Goal: Task Accomplishment & Management: Manage account settings

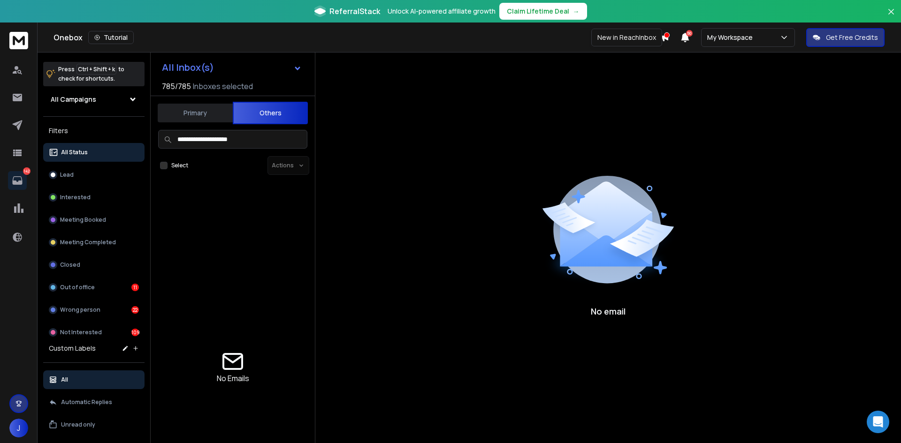
click at [663, 39] on icon at bounding box center [663, 37] width 9 height 9
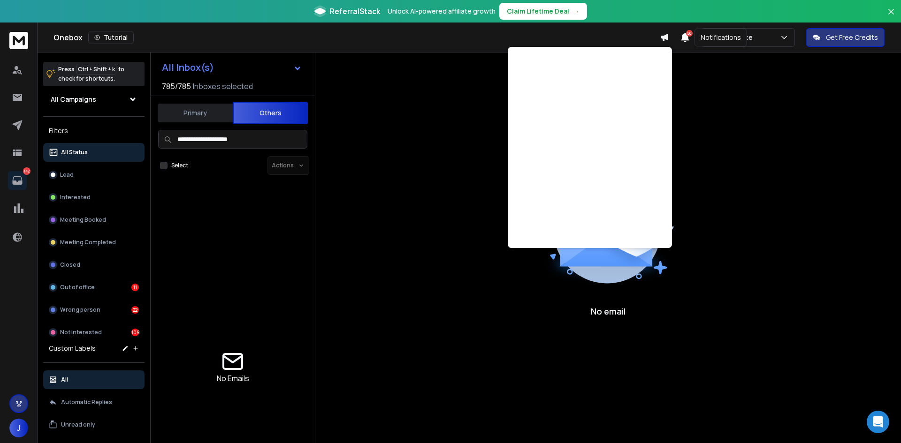
click at [694, 40] on div "Notifications" at bounding box center [720, 38] width 53 height 18
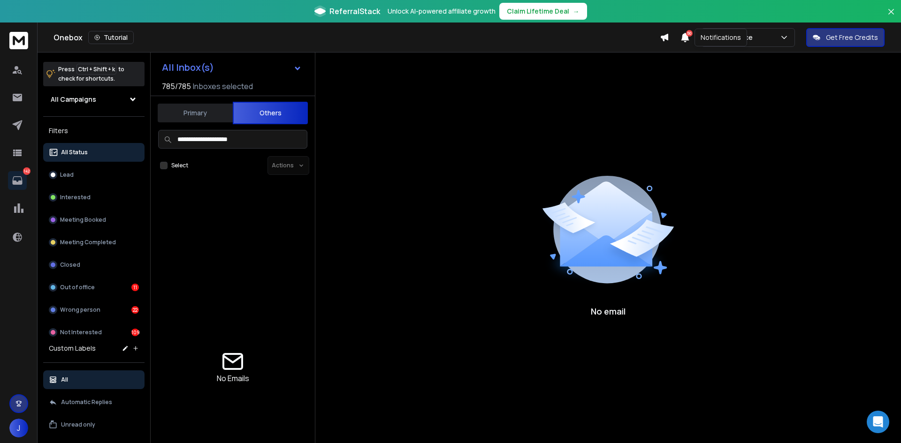
click at [689, 38] on icon at bounding box center [685, 36] width 8 height 9
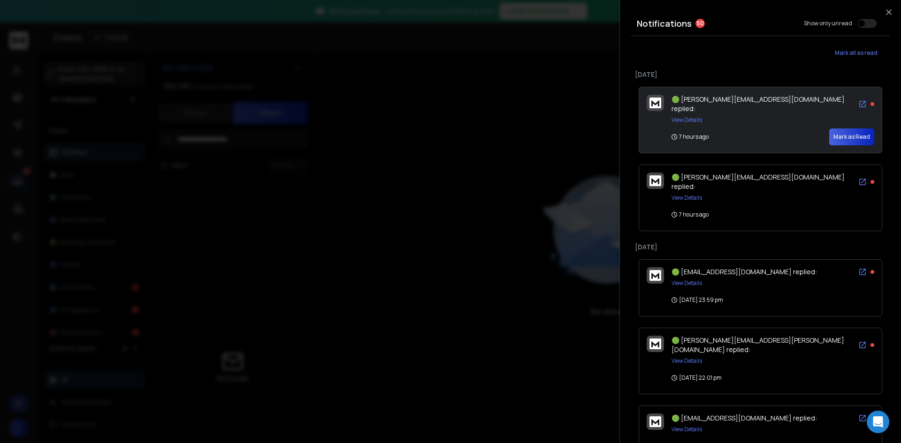
click at [701, 133] on p "7 hours ago" at bounding box center [689, 137] width 37 height 8
click at [677, 116] on div "View Details" at bounding box center [686, 120] width 30 height 8
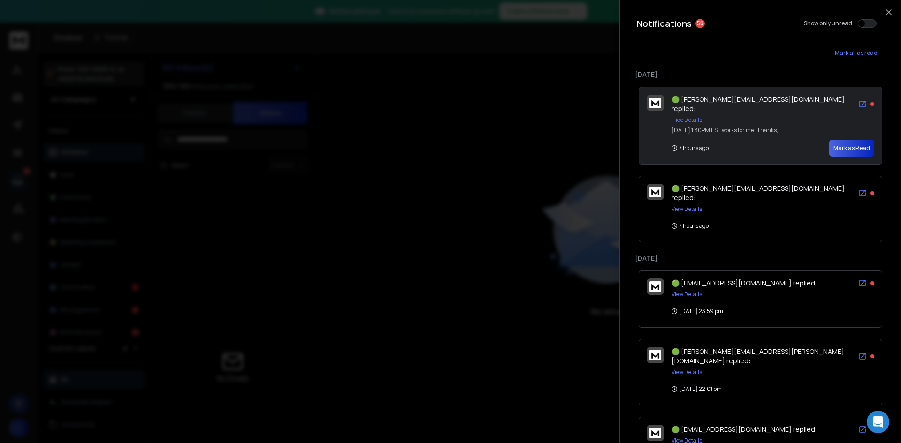
click at [755, 127] on div "🟢 [PERSON_NAME][EMAIL_ADDRESS][DOMAIN_NAME] replied: Hide Details [DATE] 1:30PM…" at bounding box center [772, 126] width 203 height 62
click at [773, 100] on span "🟢 [PERSON_NAME][EMAIL_ADDRESS][DOMAIN_NAME] replied:" at bounding box center [757, 104] width 173 height 18
click at [814, 103] on p "🟢 [PERSON_NAME][EMAIL_ADDRESS][DOMAIN_NAME] replied:" at bounding box center [764, 104] width 187 height 19
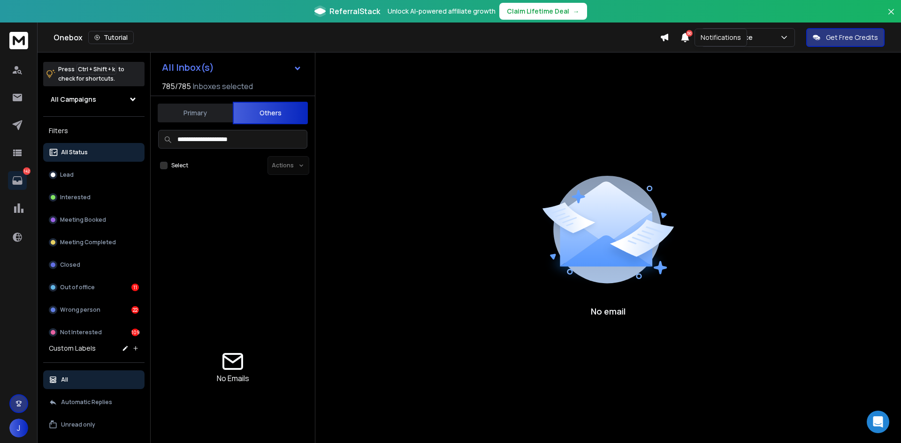
click at [687, 37] on icon at bounding box center [685, 36] width 8 height 9
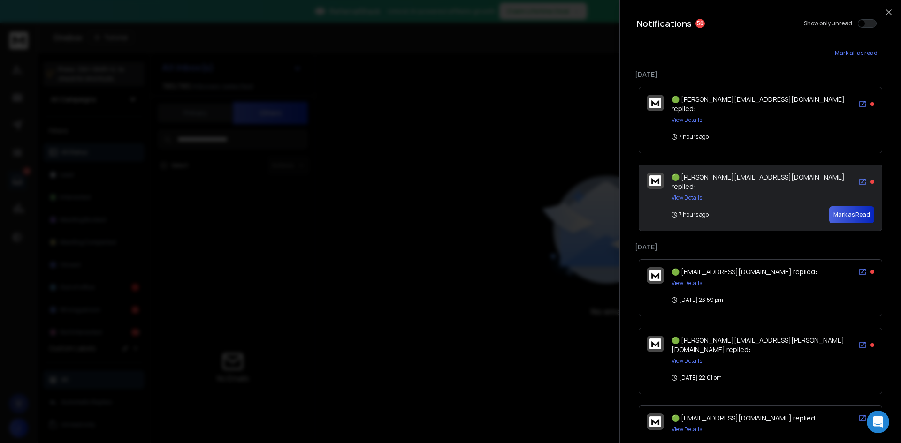
click at [721, 180] on div "🟢 [PERSON_NAME][EMAIL_ADDRESS][DOMAIN_NAME] replied: View Details 7 hours ago […" at bounding box center [772, 198] width 203 height 51
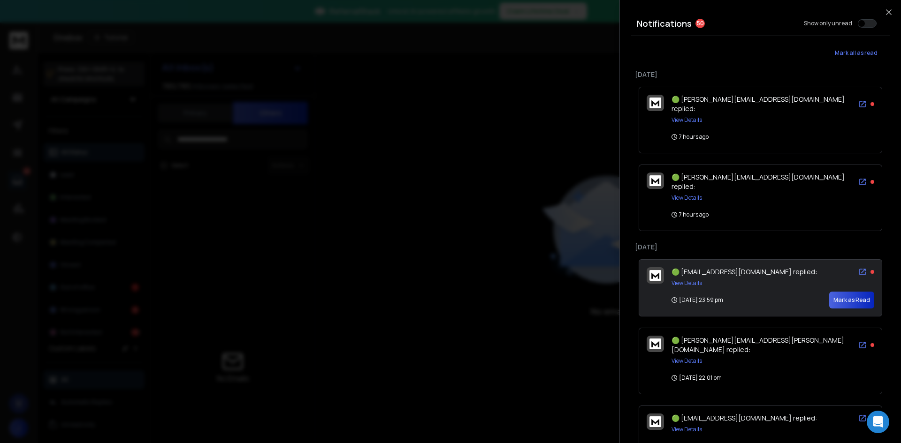
click at [770, 273] on div "🟢 [EMAIL_ADDRESS][DOMAIN_NAME] replied: View Details [DATE] 23:59 pm [PERSON_NA…" at bounding box center [772, 287] width 203 height 41
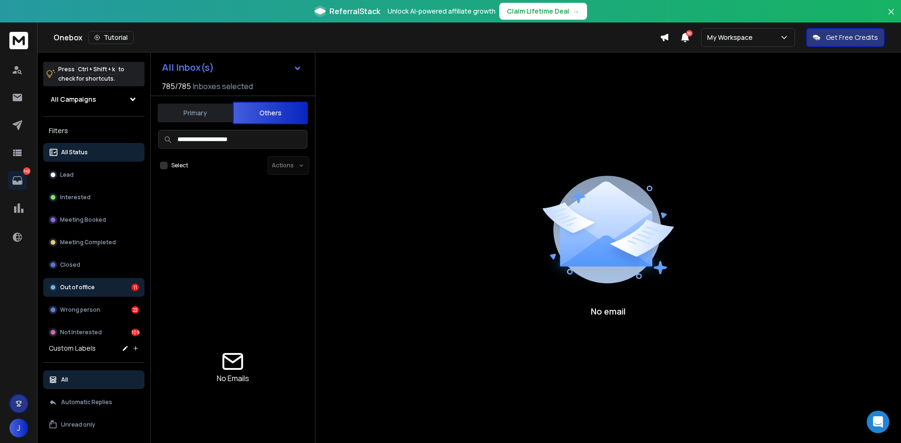
click at [103, 295] on button "Out of office 11" at bounding box center [93, 287] width 101 height 19
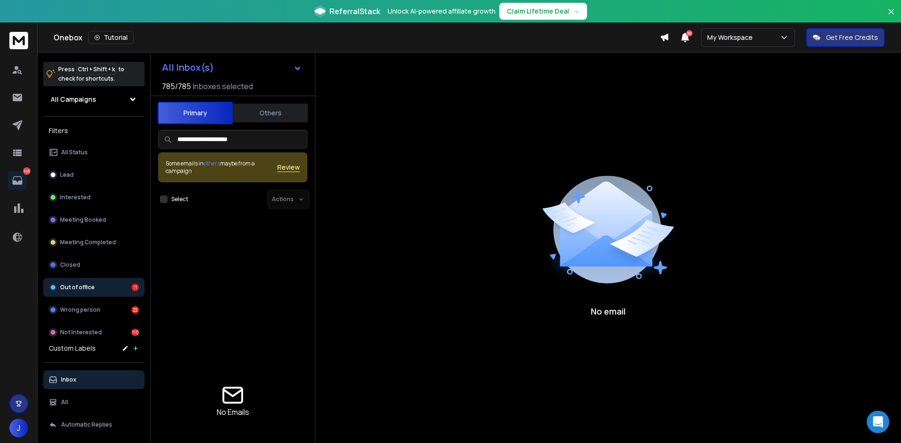
click at [268, 136] on input "**********" at bounding box center [232, 139] width 149 height 19
type input "*"
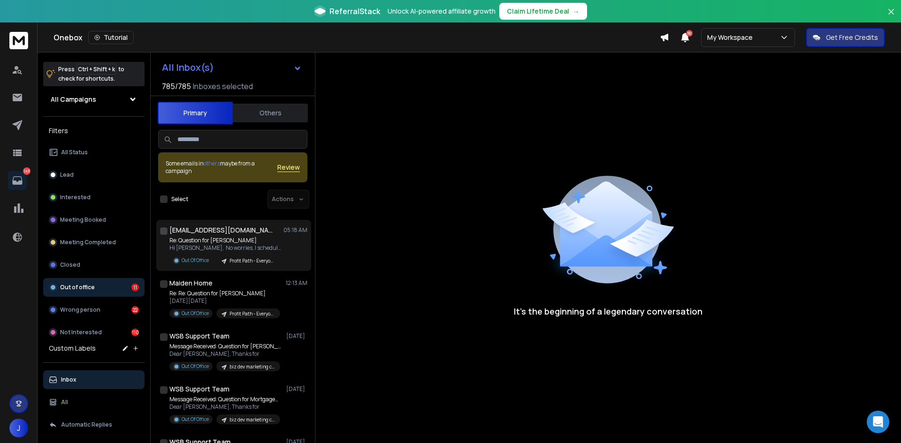
click at [262, 241] on p "Re: Question for [PERSON_NAME]" at bounding box center [225, 241] width 113 height 8
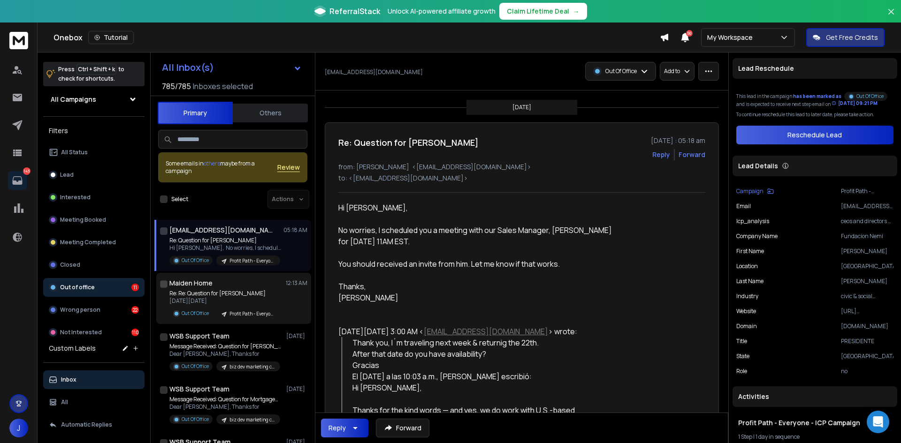
click at [224, 293] on p "Re: Re: Question for [PERSON_NAME]" at bounding box center [224, 294] width 111 height 8
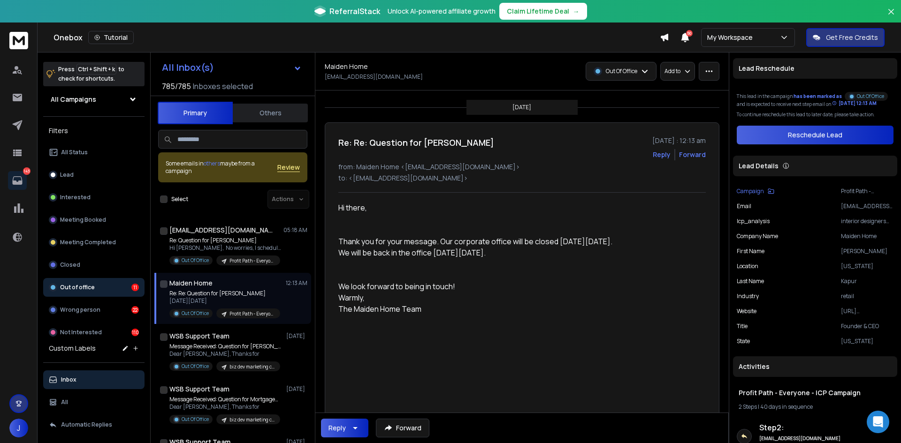
click at [214, 289] on div "Maiden Home 12:13 AM Re: Re: Question for [PERSON_NAME] [DATE][DATE] Out Of Off…" at bounding box center [238, 299] width 138 height 40
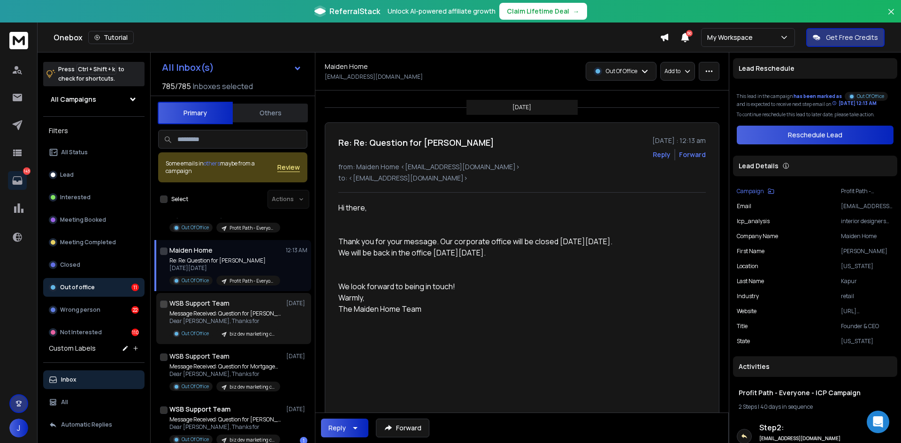
scroll to position [47, 0]
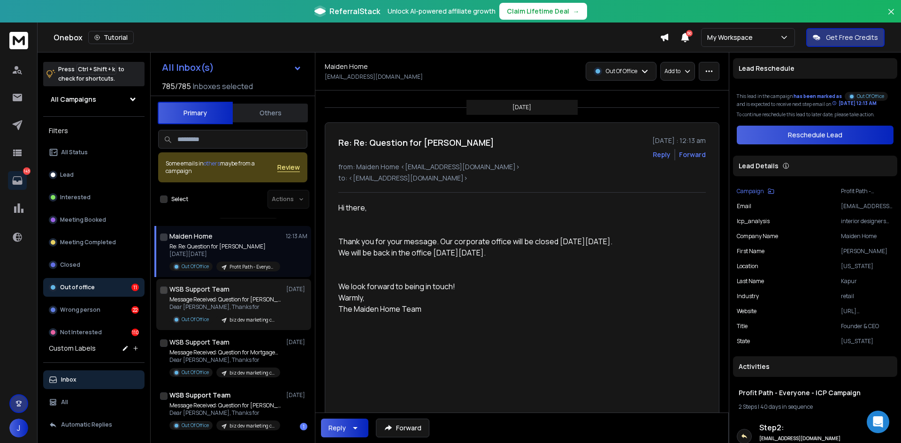
click at [233, 292] on div "WSB Support Team [DATE]" at bounding box center [238, 289] width 138 height 9
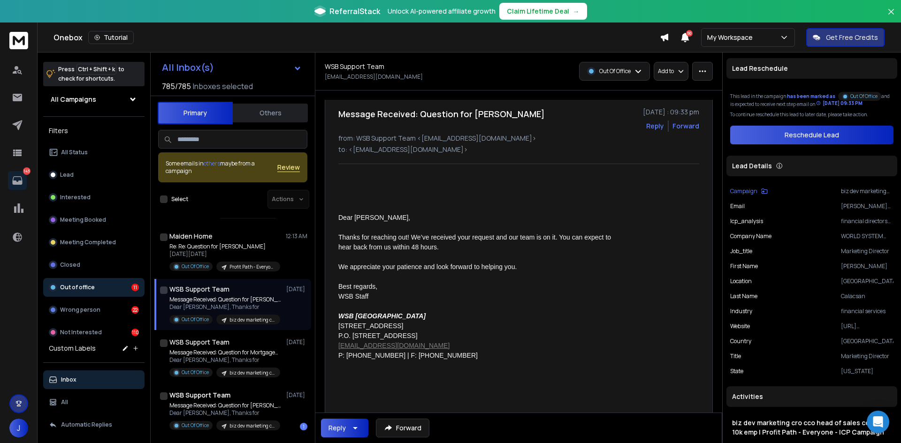
scroll to position [0, 0]
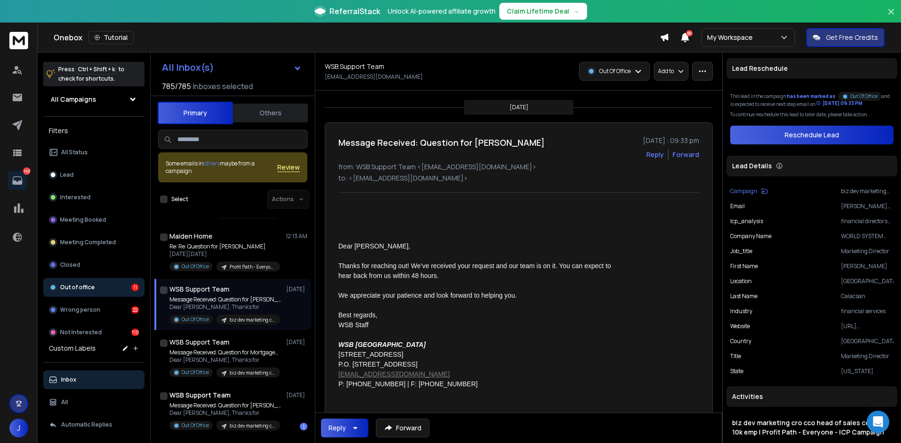
click at [381, 170] on p "from: WSB Support Team <[EMAIL_ADDRESS][DOMAIN_NAME]>" at bounding box center [518, 166] width 361 height 9
click at [485, 176] on p "to: <[EMAIL_ADDRESS][DOMAIN_NAME]>" at bounding box center [518, 178] width 361 height 9
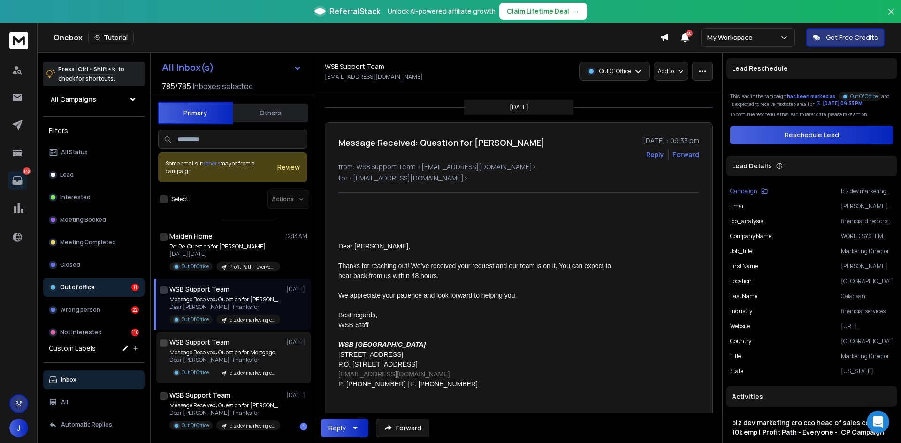
click at [274, 363] on p "Dear [PERSON_NAME], Thanks for" at bounding box center [225, 360] width 113 height 8
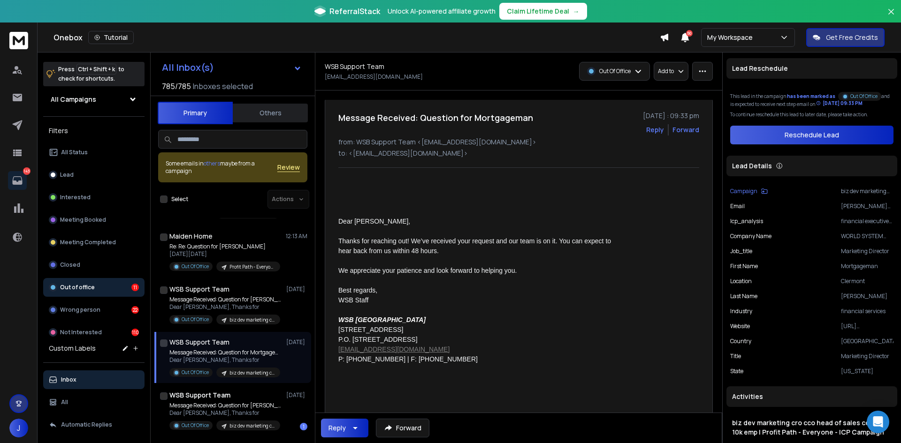
scroll to position [47, 0]
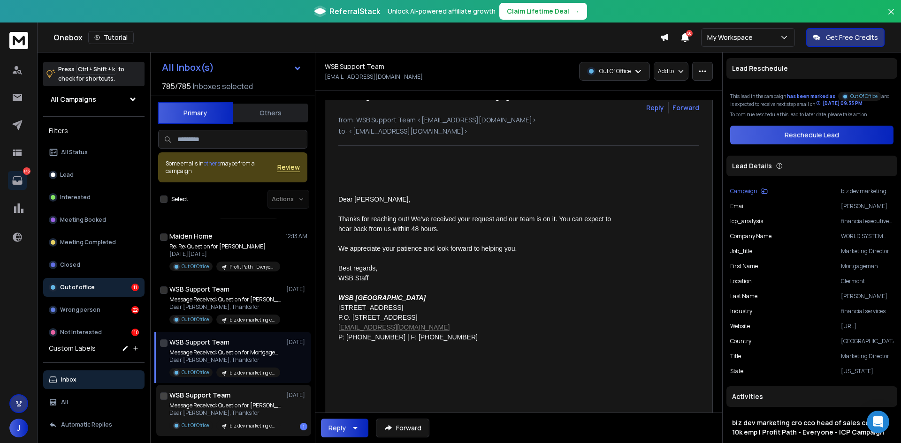
click at [244, 403] on p "Message Received: Question for [PERSON_NAME]" at bounding box center [225, 406] width 113 height 8
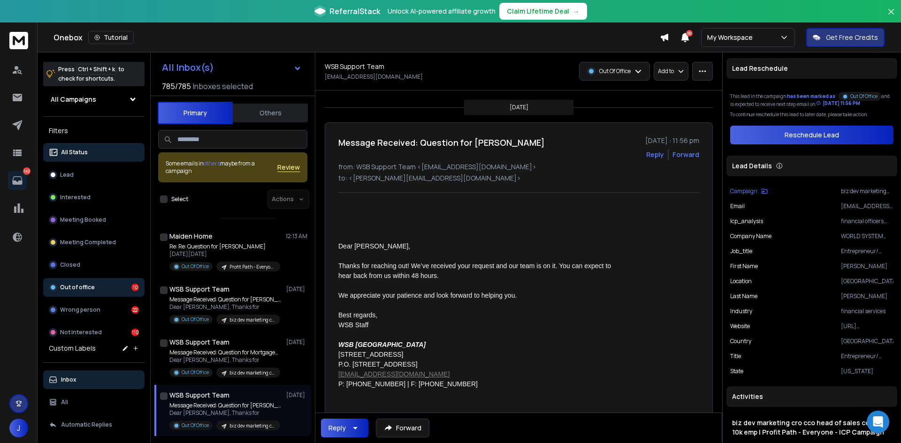
click at [87, 155] on p "All Status" at bounding box center [74, 153] width 27 height 8
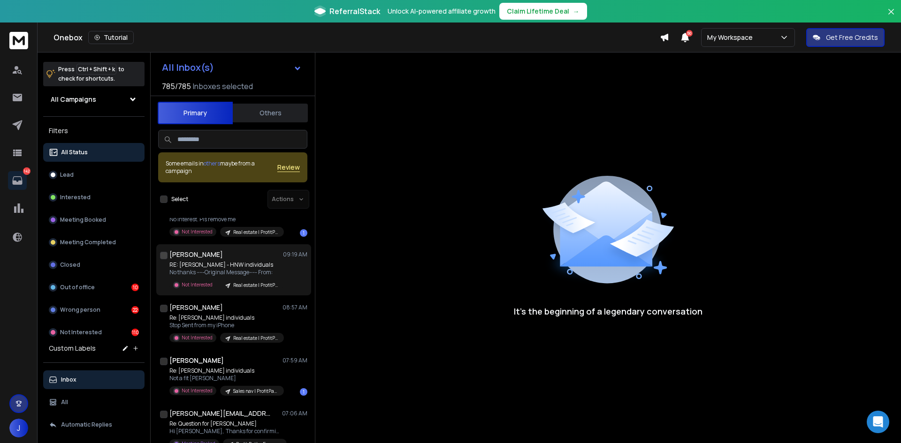
scroll to position [375, 0]
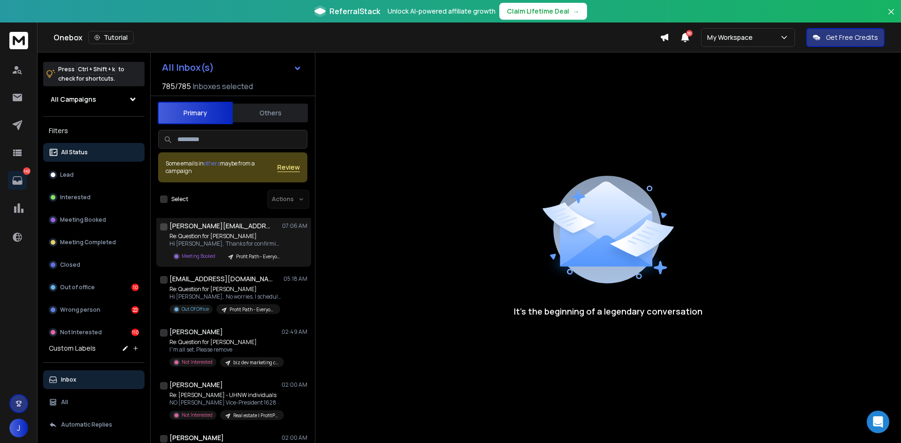
click at [245, 234] on p "Re: Question for [PERSON_NAME]" at bounding box center [225, 237] width 113 height 8
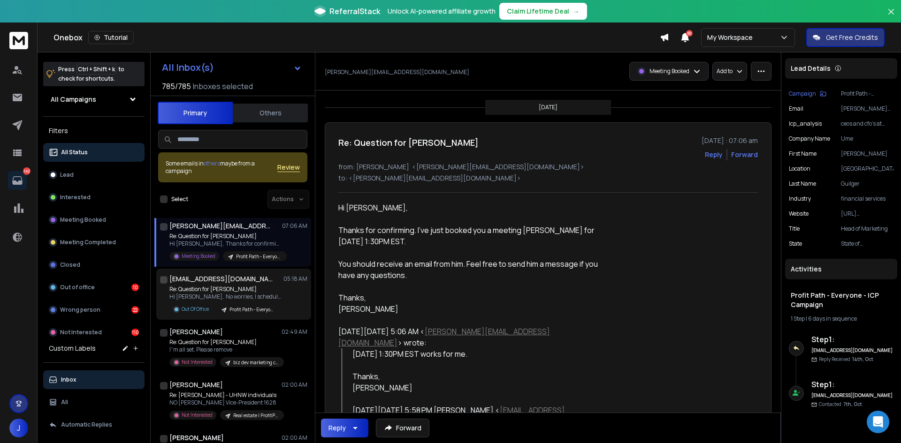
click at [260, 292] on p "Re: Question for [PERSON_NAME]" at bounding box center [225, 290] width 113 height 8
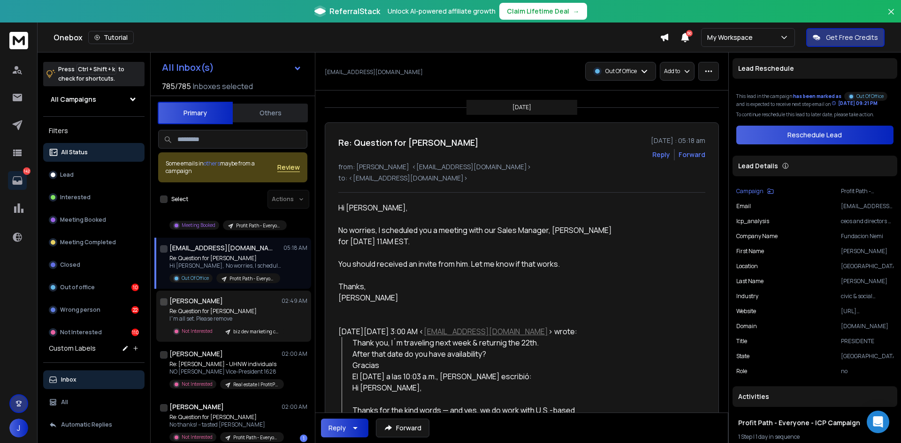
scroll to position [422, 0]
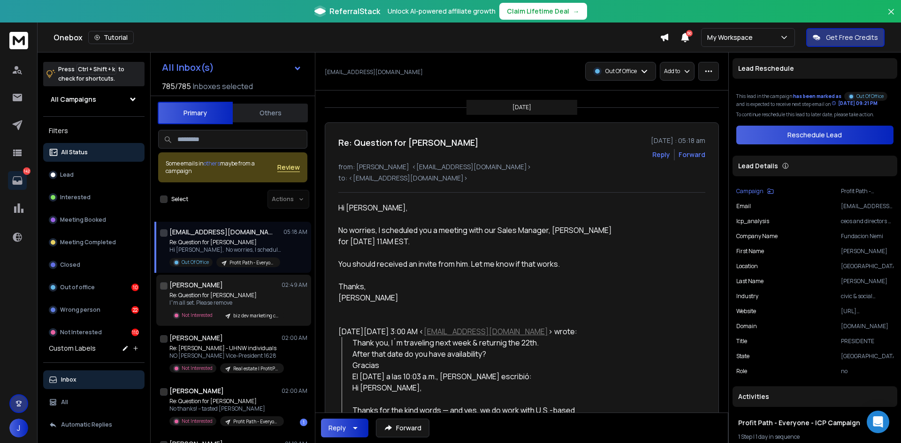
click at [247, 289] on div "[PERSON_NAME] 02:49 AM" at bounding box center [238, 284] width 138 height 9
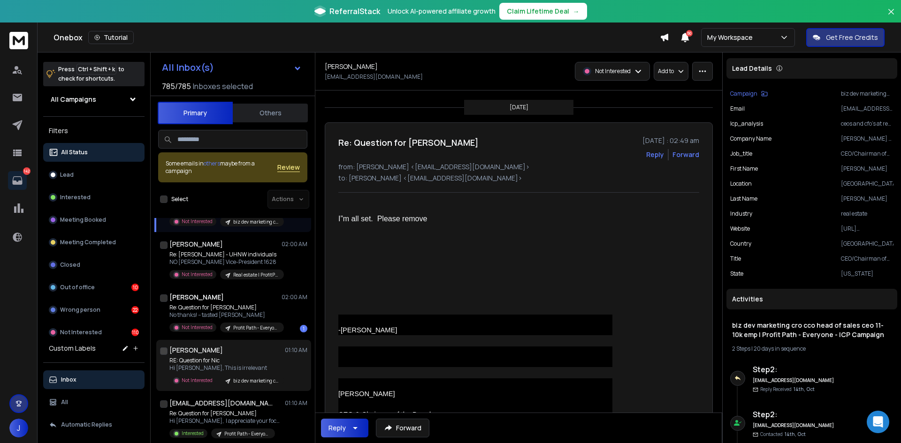
scroll to position [563, 0]
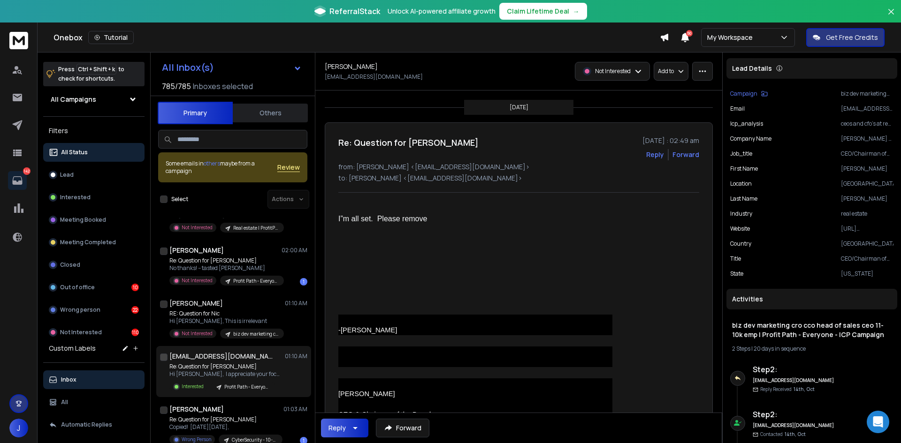
click at [254, 365] on p "Re: Question for [PERSON_NAME]" at bounding box center [225, 367] width 113 height 8
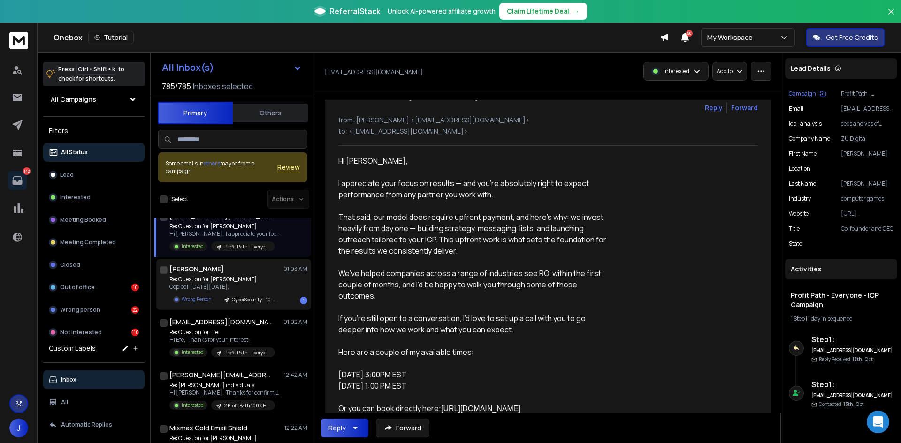
scroll to position [704, 0]
click at [278, 277] on p "Re: Question for [PERSON_NAME]" at bounding box center [225, 279] width 113 height 8
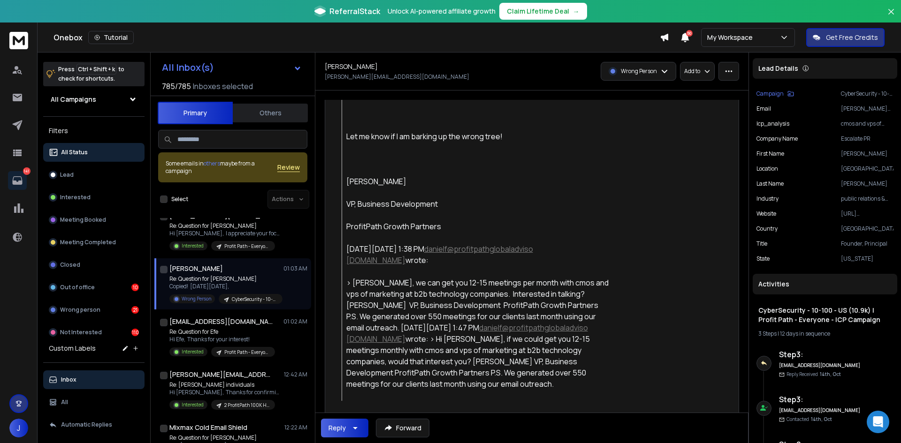
scroll to position [235, 0]
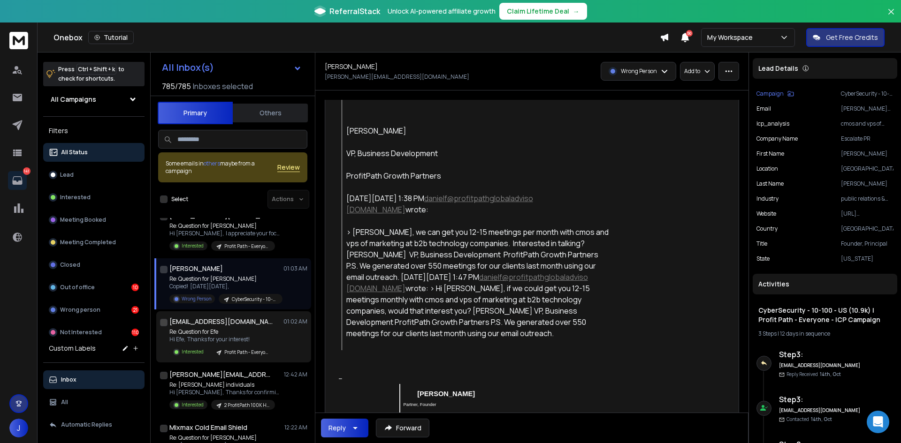
click at [263, 330] on p "Re: Question for Efe" at bounding box center [222, 332] width 106 height 8
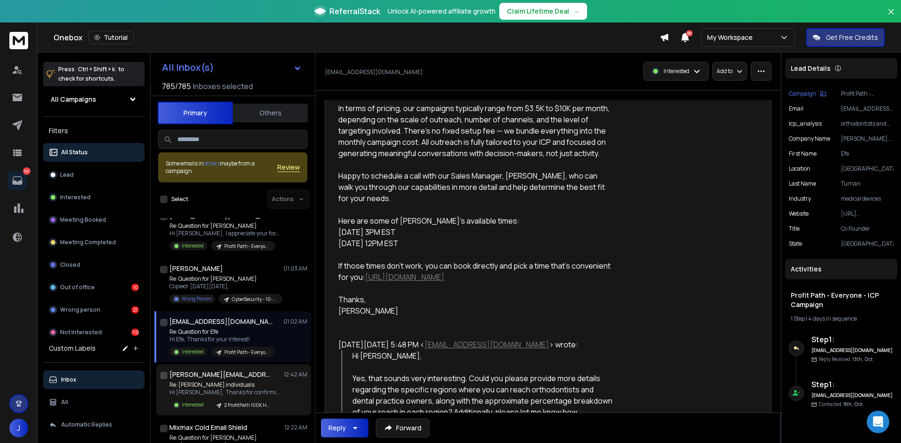
click at [238, 387] on p "Re: [PERSON_NAME] individuals" at bounding box center [225, 385] width 113 height 8
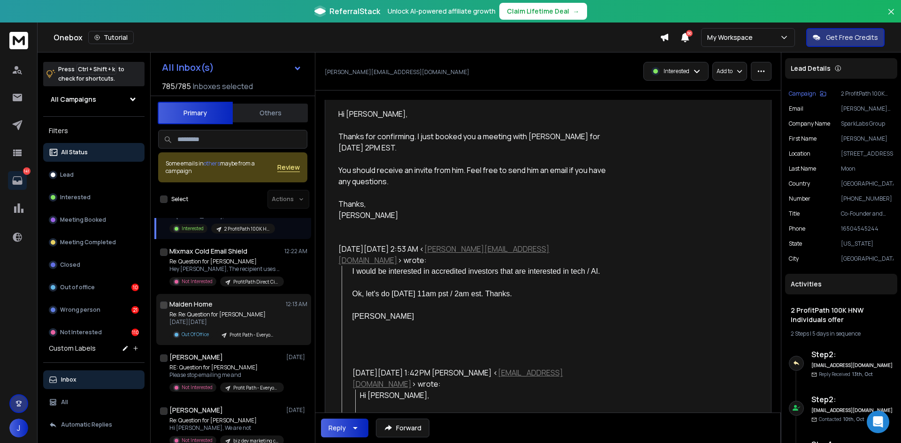
scroll to position [938, 0]
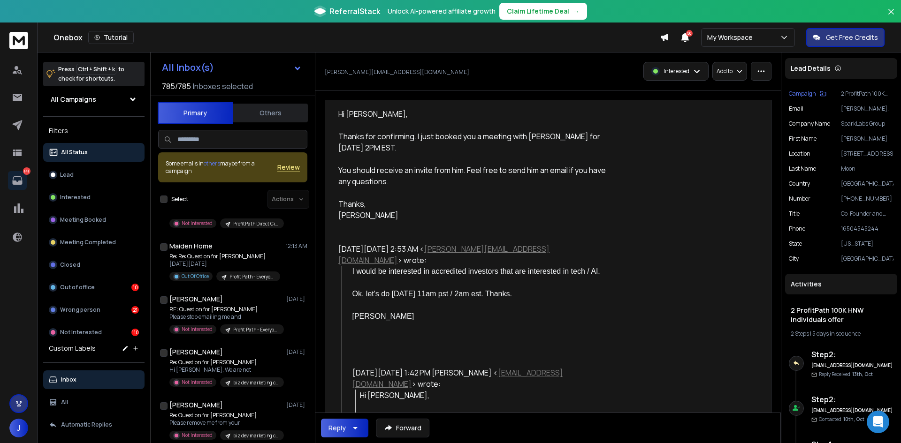
click at [685, 43] on div "50 My Workspace Get Free Credits" at bounding box center [771, 37] width 225 height 19
click at [688, 38] on icon at bounding box center [685, 36] width 8 height 9
